Goal: Communication & Community: Answer question/provide support

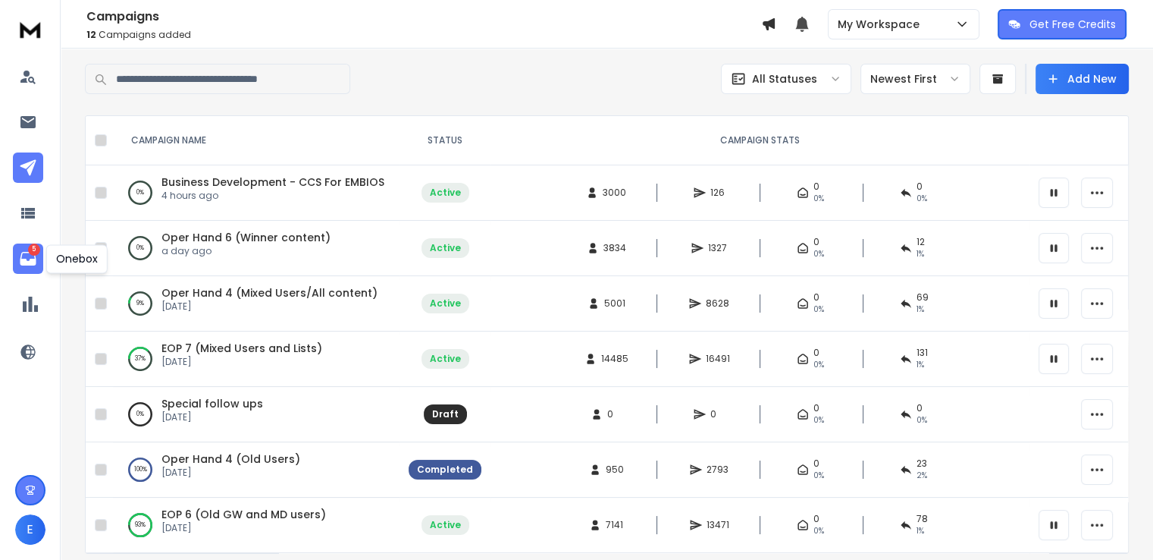
click at [29, 265] on icon at bounding box center [28, 258] width 18 height 18
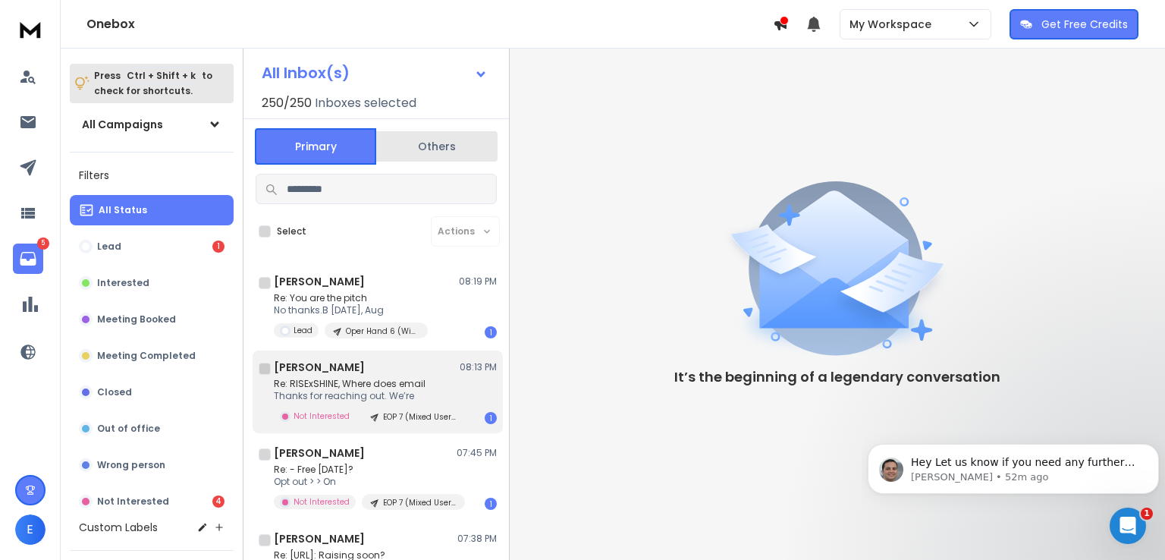
click at [404, 390] on p "Thanks for reaching out. We’re" at bounding box center [365, 396] width 182 height 12
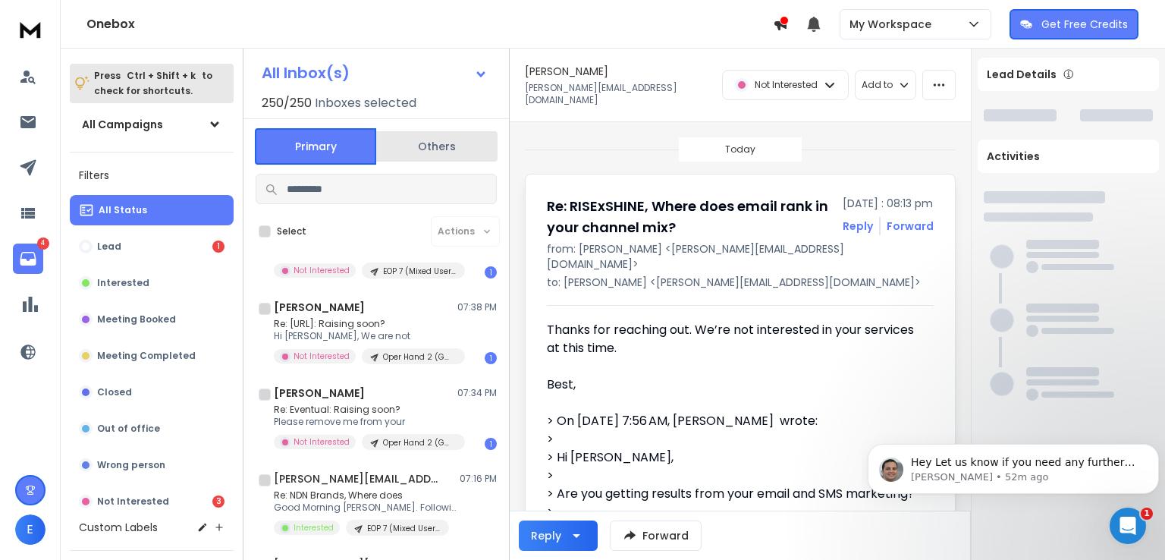
scroll to position [303, 0]
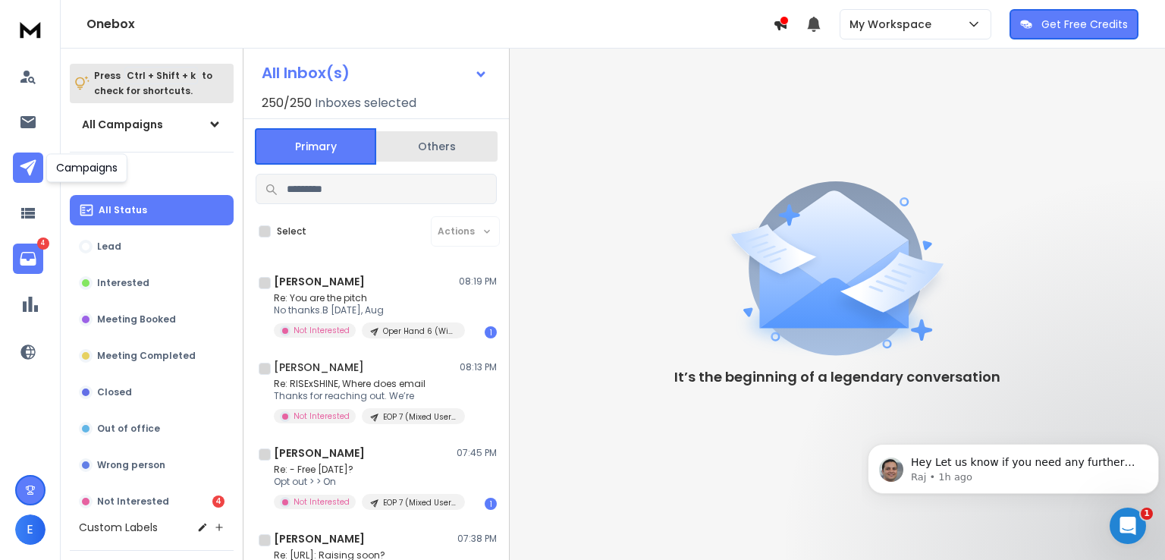
click at [36, 164] on icon at bounding box center [28, 167] width 18 height 18
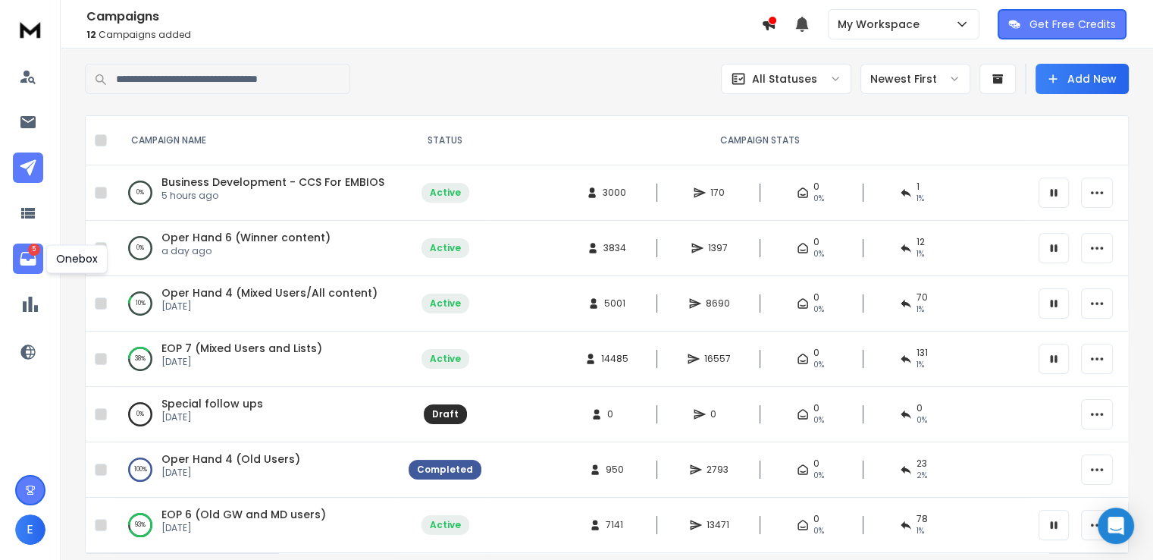
click at [30, 250] on p "5" at bounding box center [34, 249] width 12 height 12
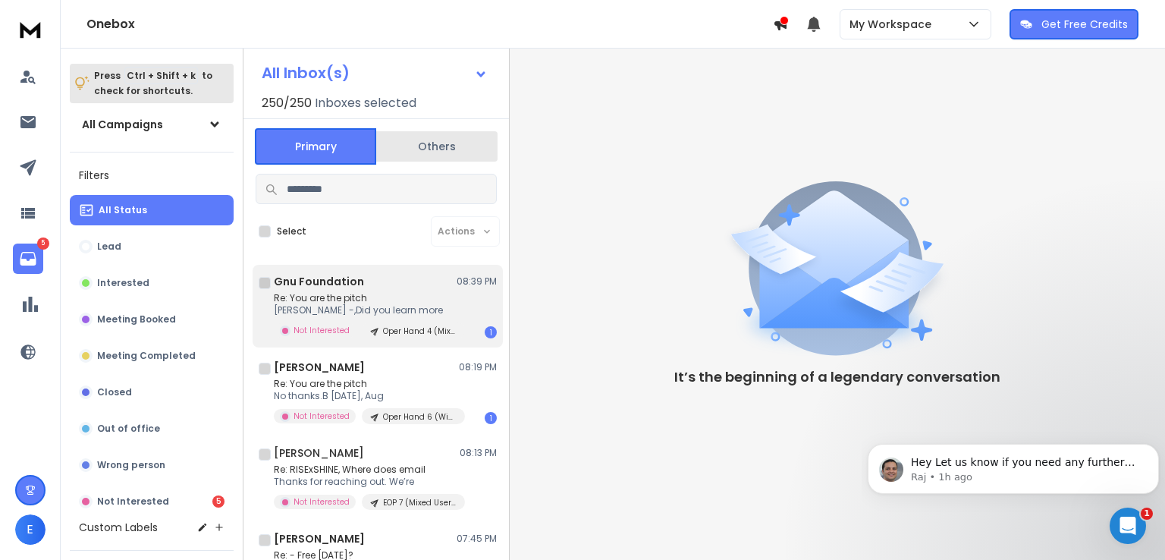
click at [369, 307] on p "PETE -,Did you learn more" at bounding box center [365, 310] width 182 height 12
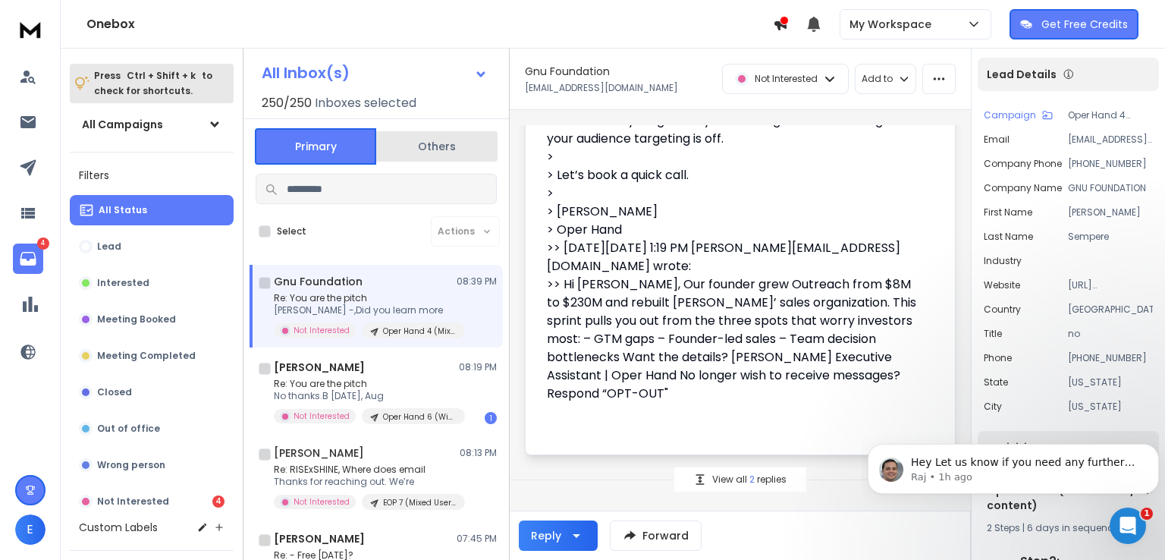
scroll to position [344, 0]
click at [142, 136] on button "All Campaigns" at bounding box center [152, 124] width 164 height 30
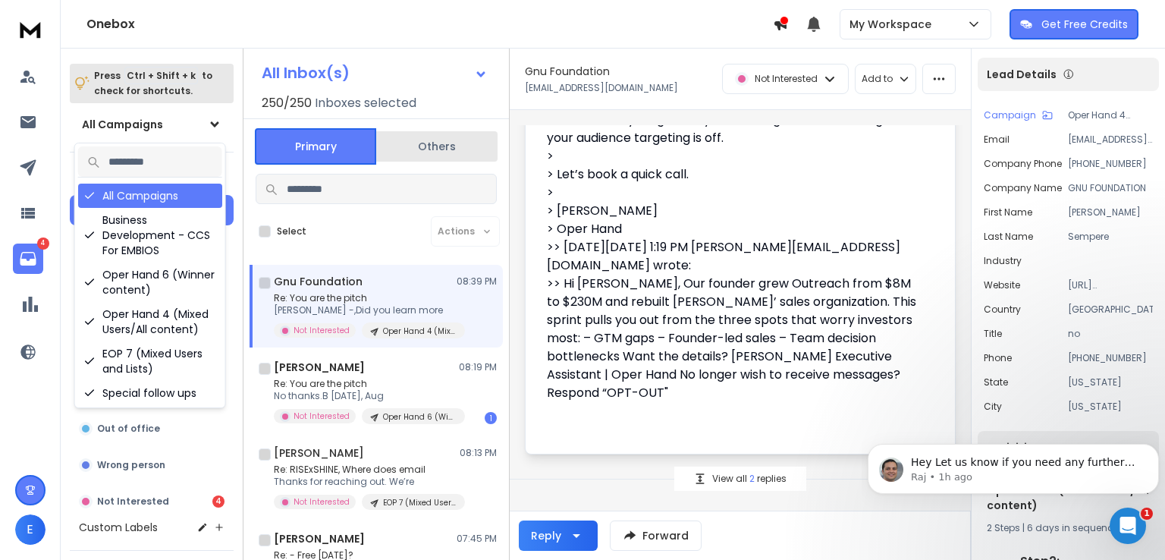
click at [124, 195] on div "All Campaigns" at bounding box center [150, 196] width 144 height 24
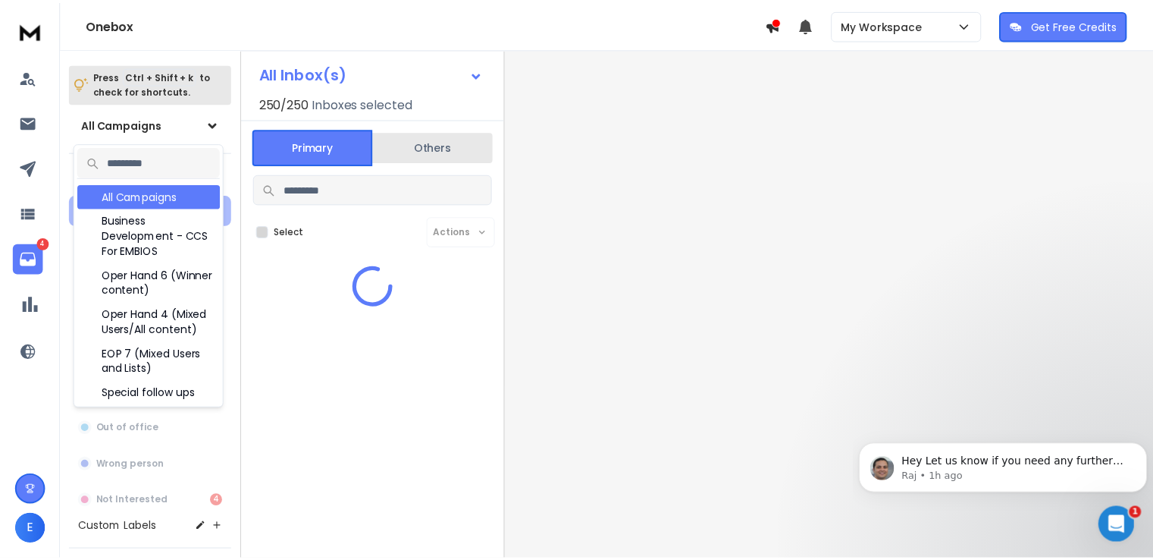
scroll to position [0, 0]
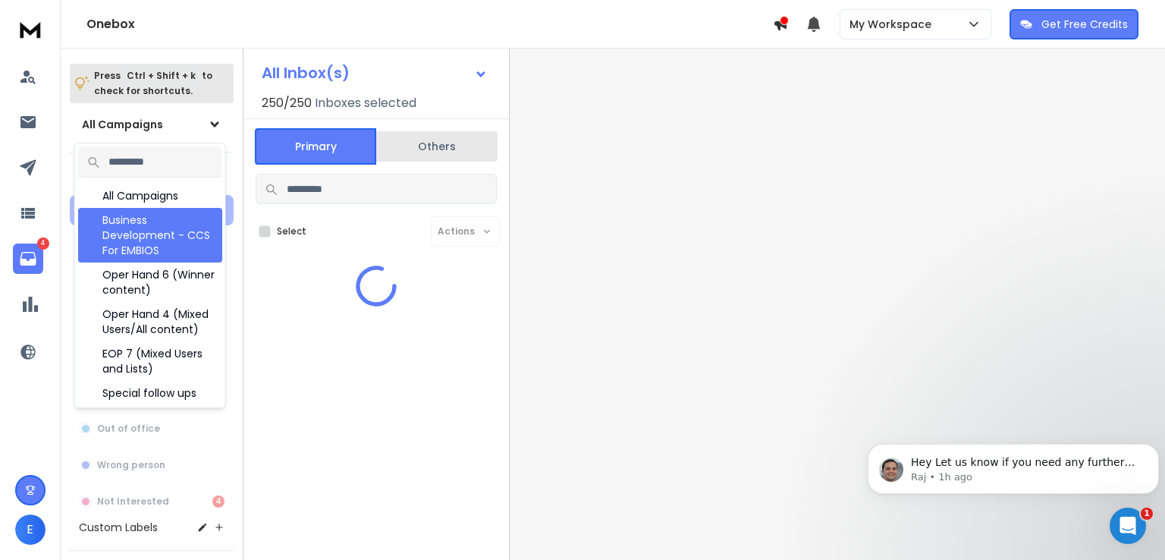
click at [130, 226] on div "Business Development - CCS For EMBIOS" at bounding box center [150, 235] width 144 height 55
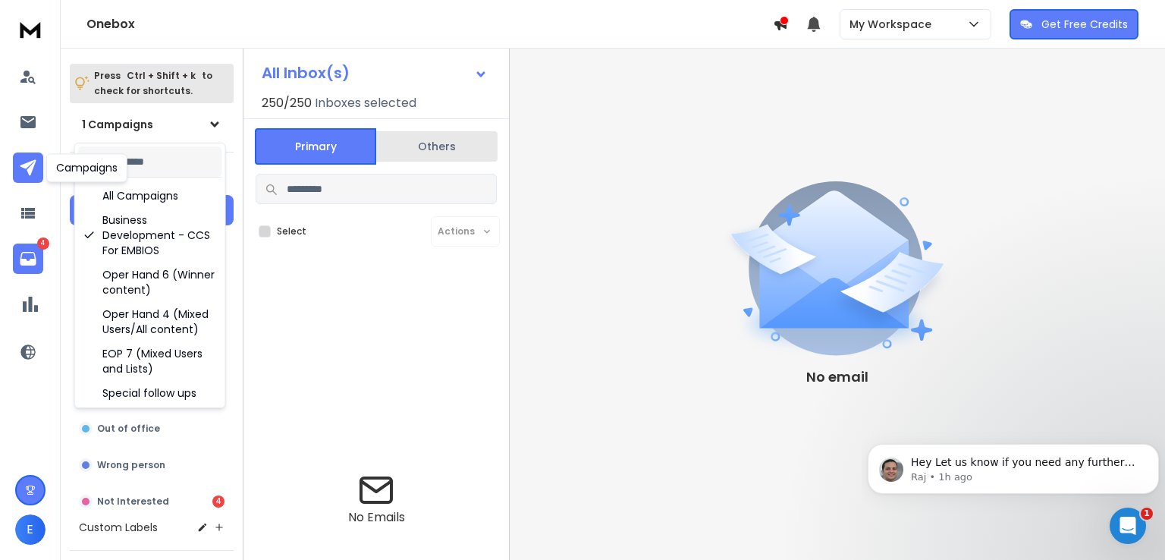
click at [30, 178] on link at bounding box center [28, 167] width 30 height 30
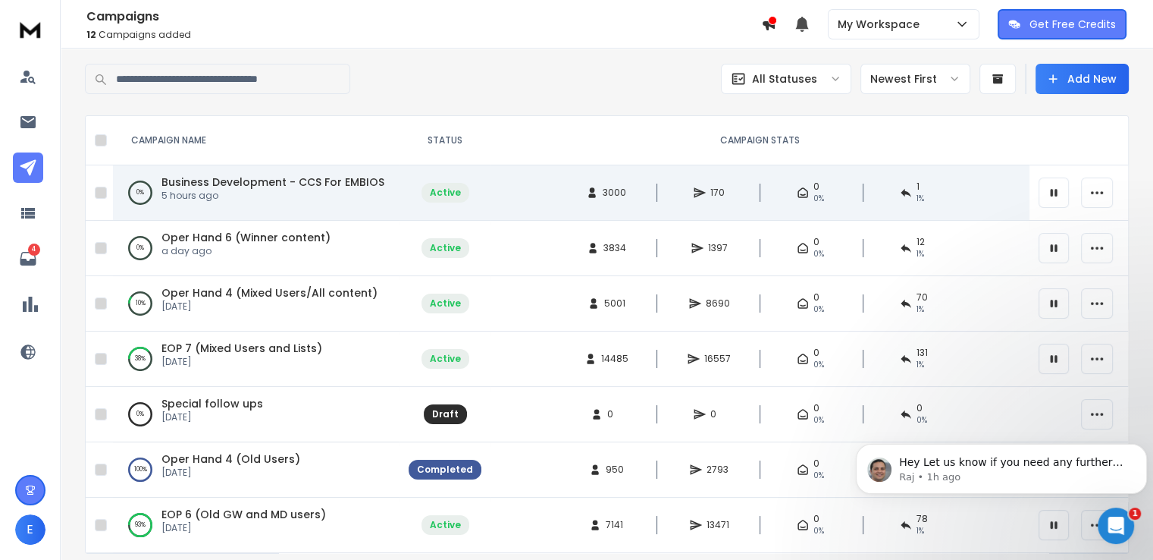
click at [164, 208] on div "Business Development - CCS For EMBIOS 5 hours ago" at bounding box center [273, 192] width 223 height 36
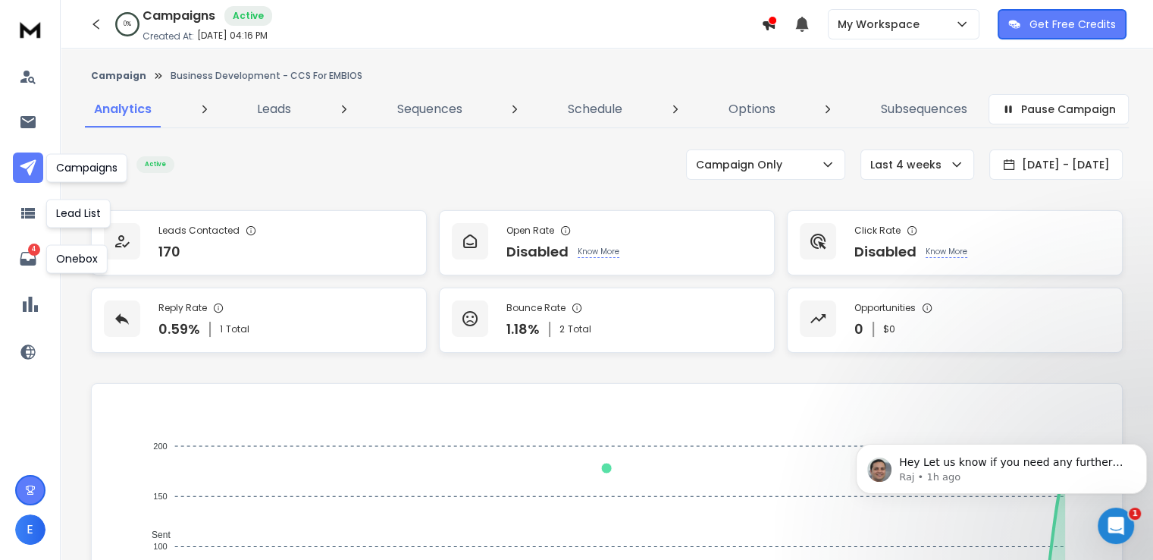
click at [17, 181] on link at bounding box center [28, 167] width 30 height 30
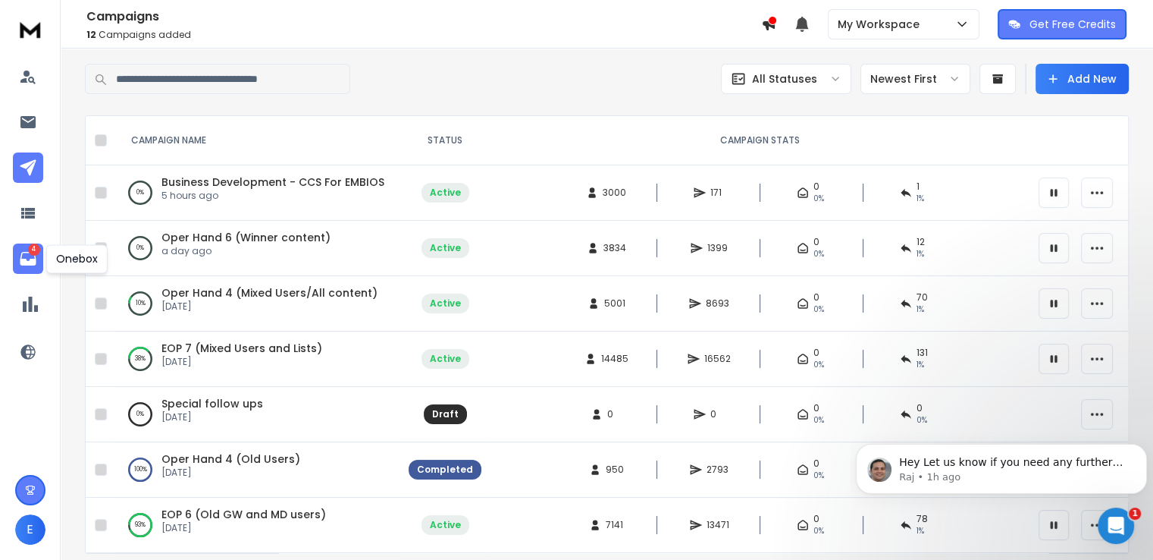
click at [38, 256] on link "4" at bounding box center [28, 258] width 30 height 30
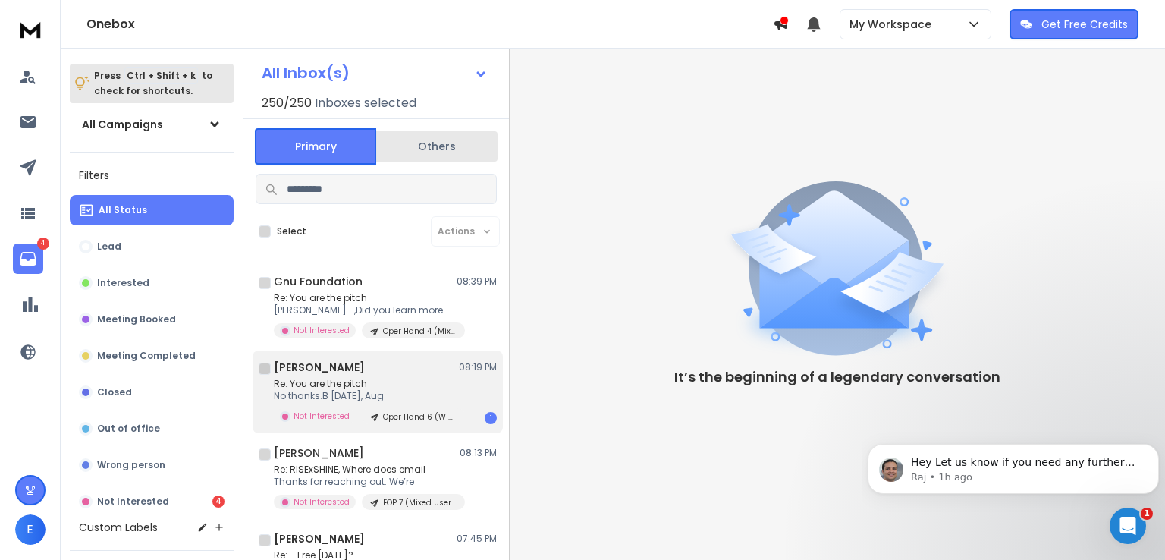
drag, startPoint x: 374, startPoint y: 367, endPoint x: 438, endPoint y: 368, distance: 64.5
click at [375, 368] on div "Betsy Weaver 08:19 PM" at bounding box center [385, 366] width 223 height 15
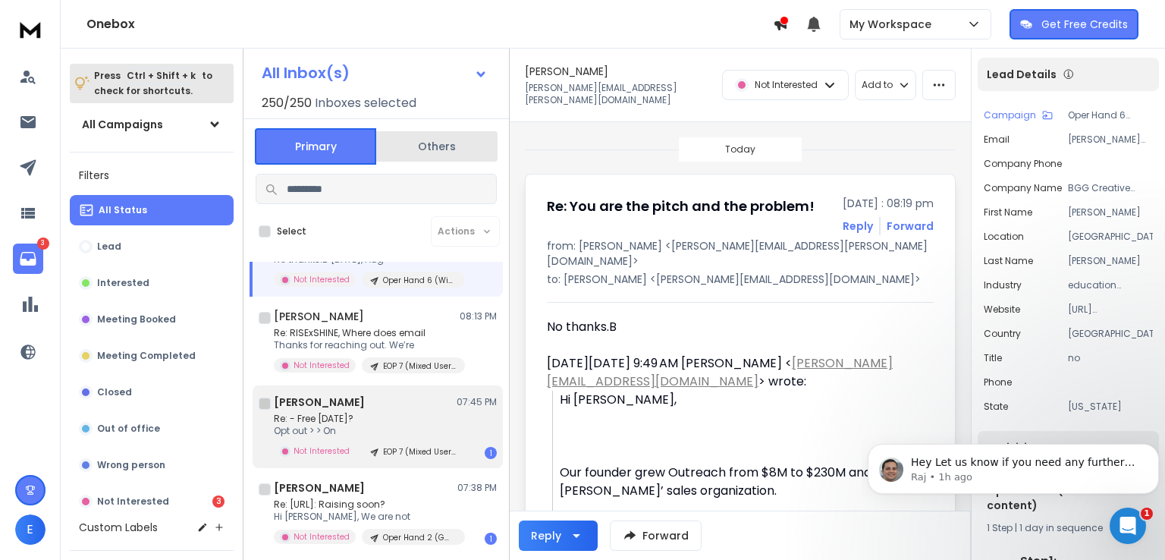
scroll to position [152, 0]
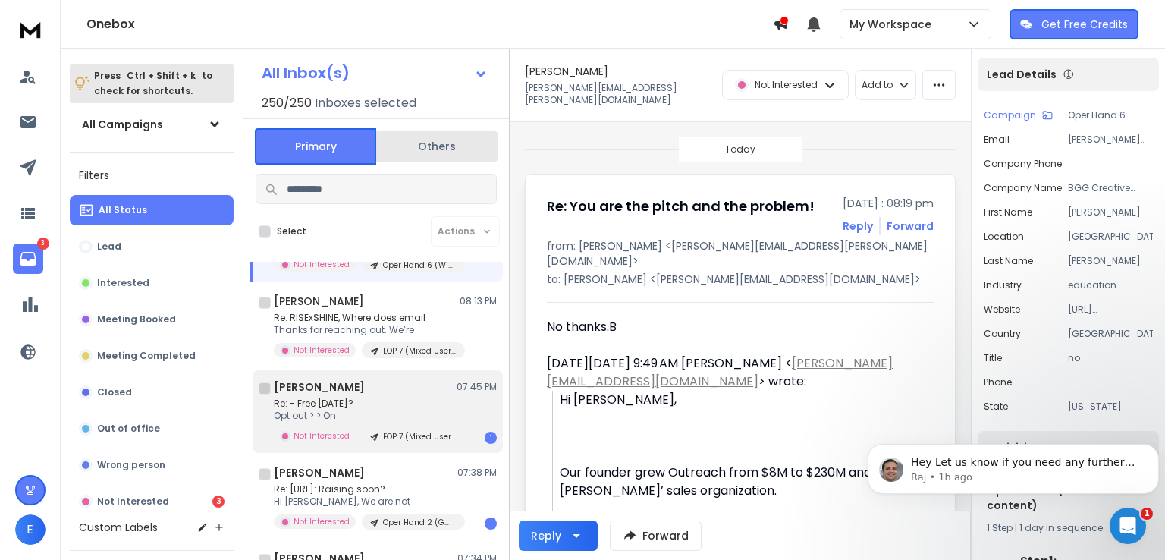
click at [403, 421] on p "Opt out > > On" at bounding box center [365, 415] width 182 height 12
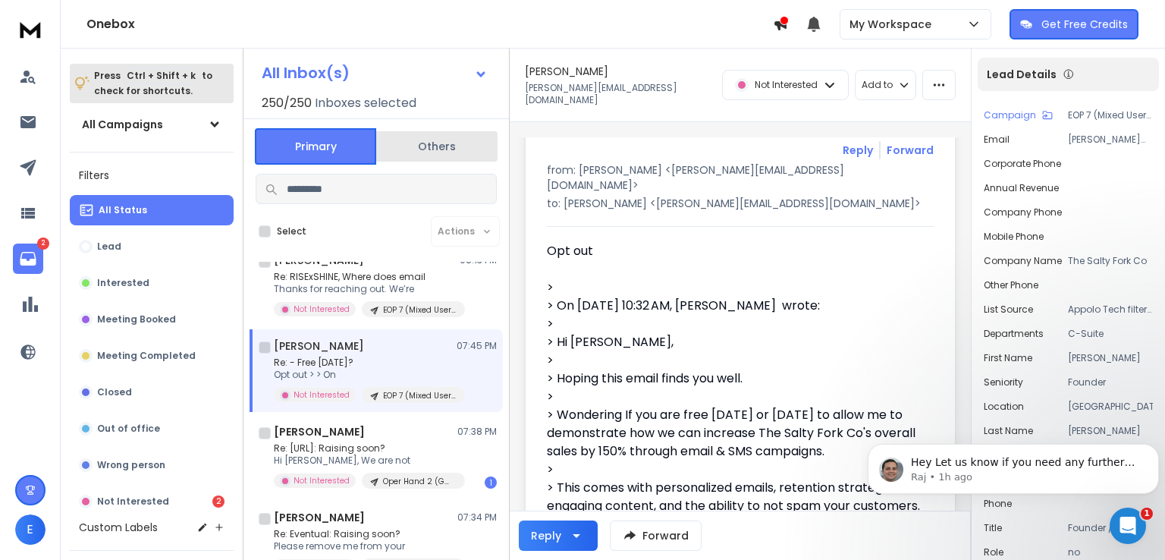
scroll to position [227, 0]
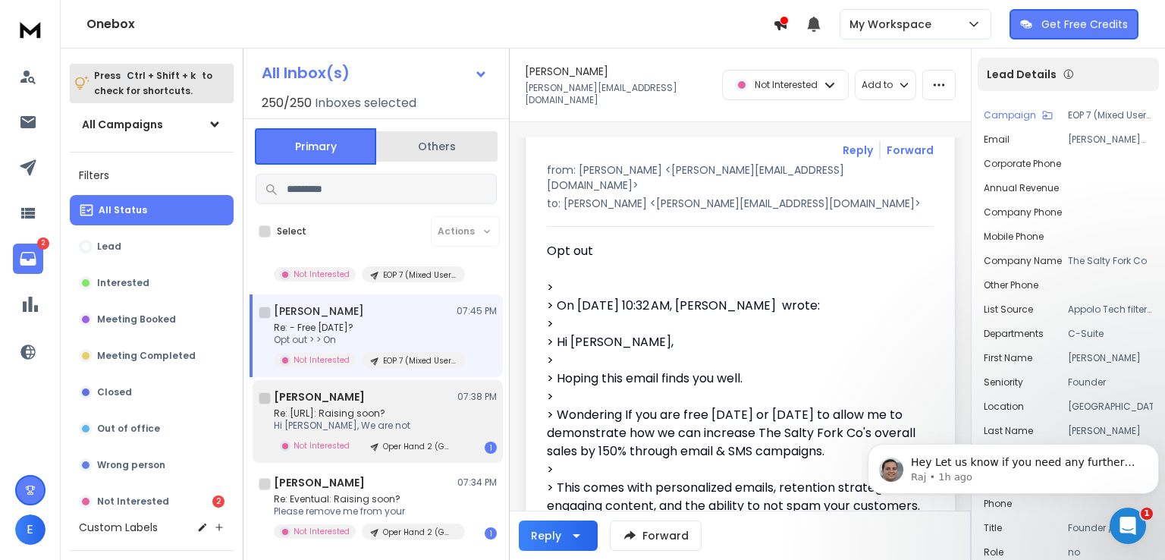
click at [416, 416] on p "Re: AdChat.ai: Raising soon?" at bounding box center [365, 413] width 182 height 12
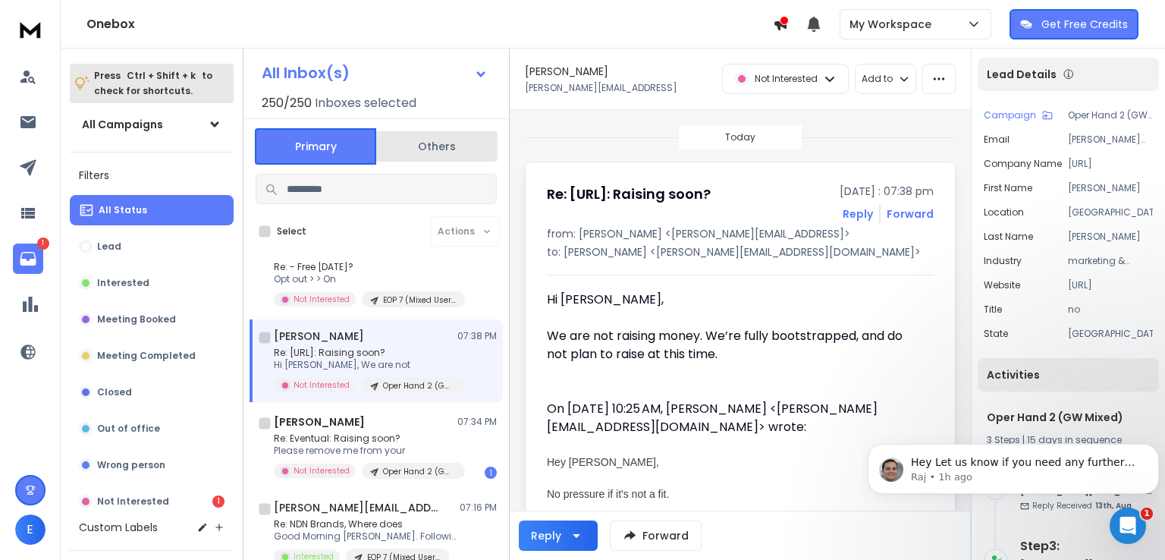
scroll to position [303, 0]
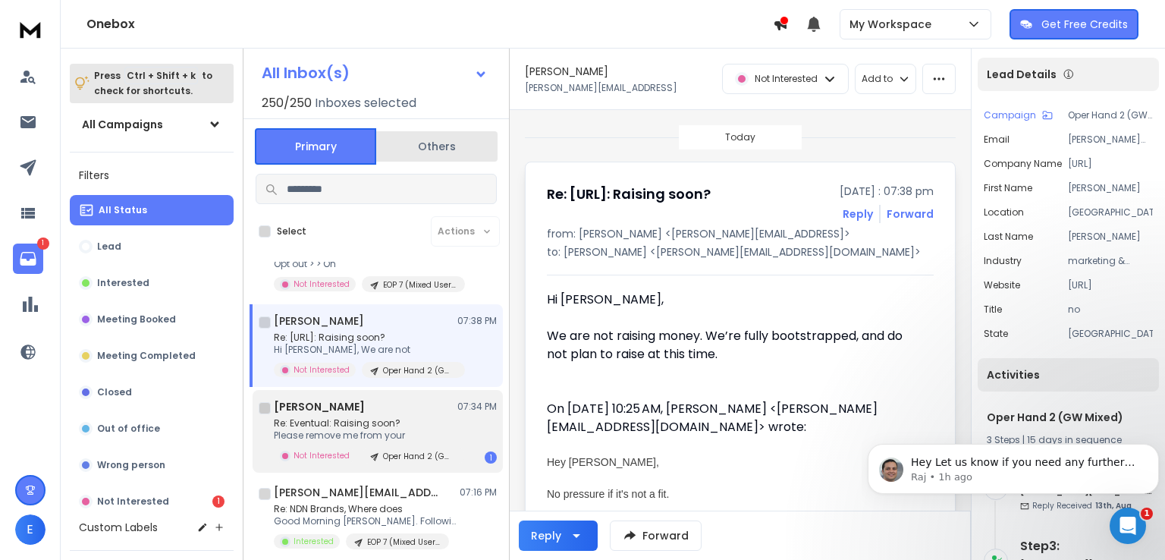
click at [386, 435] on p "Please remove me from your" at bounding box center [365, 435] width 182 height 12
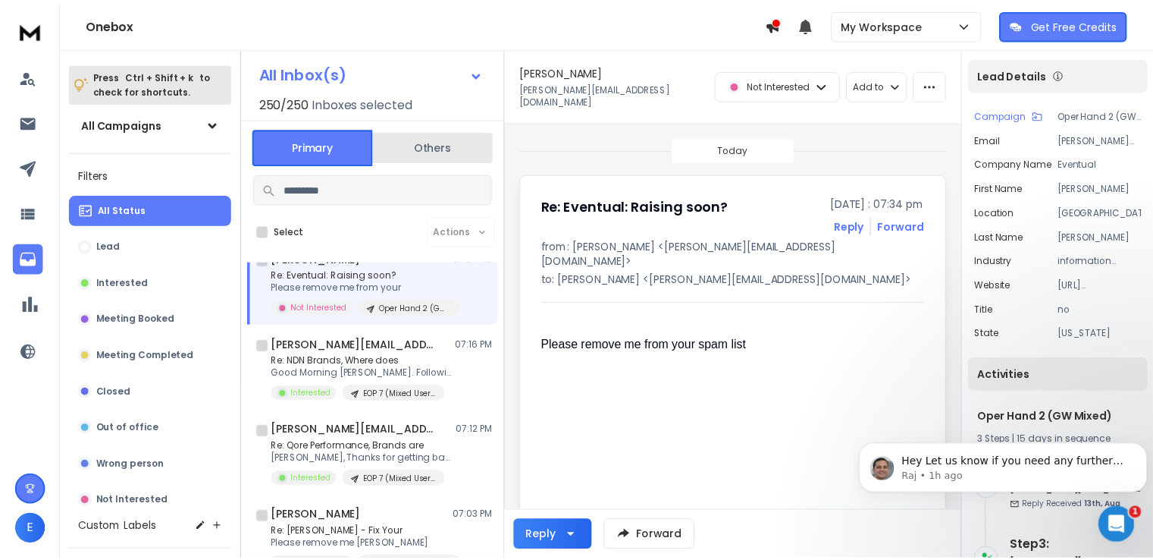
scroll to position [455, 0]
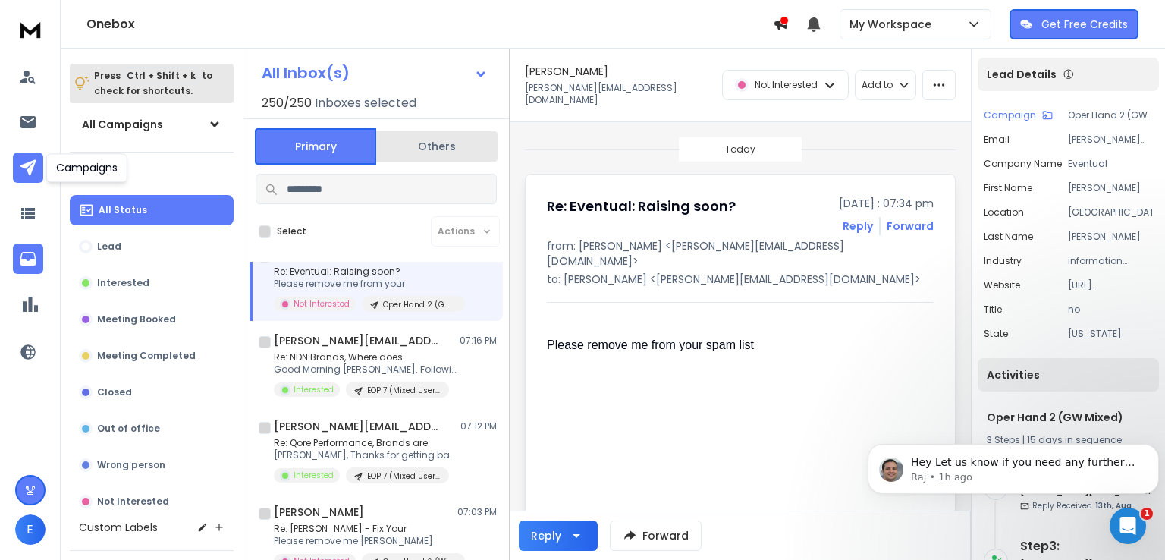
click at [34, 162] on icon at bounding box center [28, 167] width 16 height 16
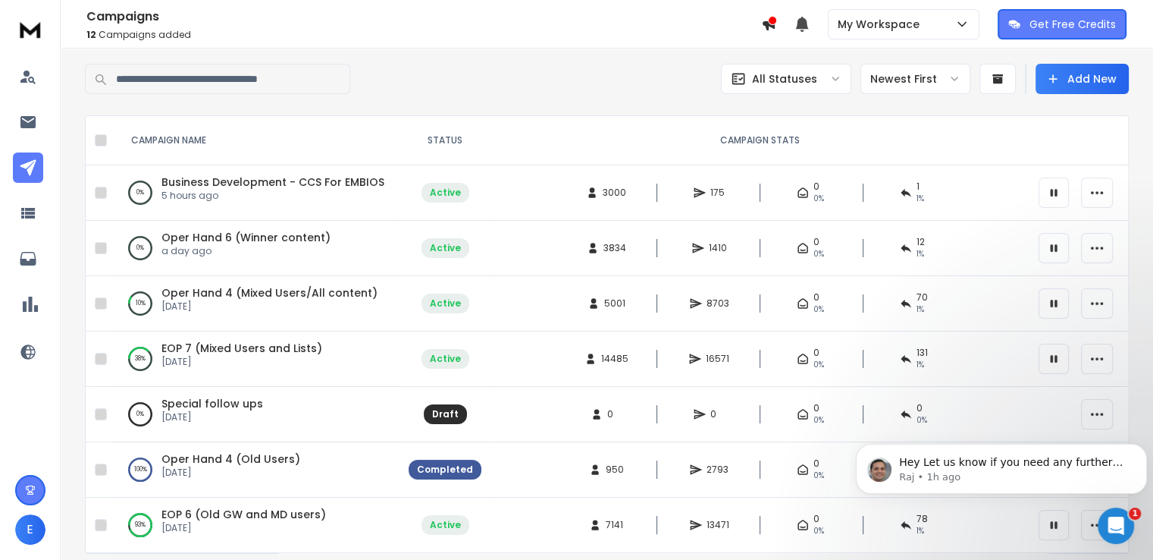
drag, startPoint x: 536, startPoint y: 94, endPoint x: 86, endPoint y: 2, distance: 459.1
click at [536, 94] on div "Campaigns 12 Campaigns Added All Statuses Newest First Add New CAMPAIGN NAME ST…" at bounding box center [607, 309] width 1044 height 490
